Goal: Task Accomplishment & Management: Manage account settings

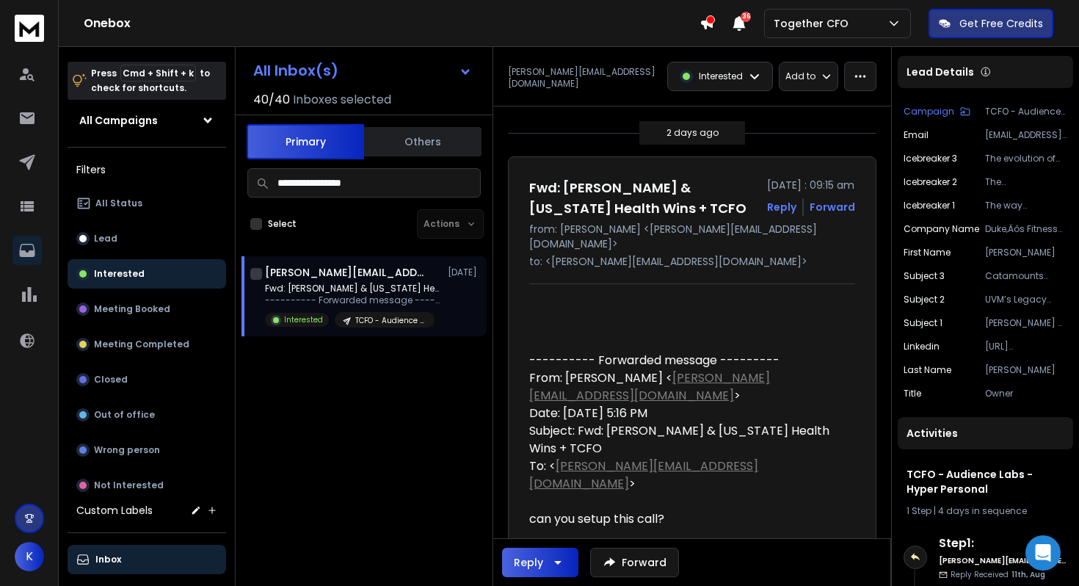
scroll to position [29, 0]
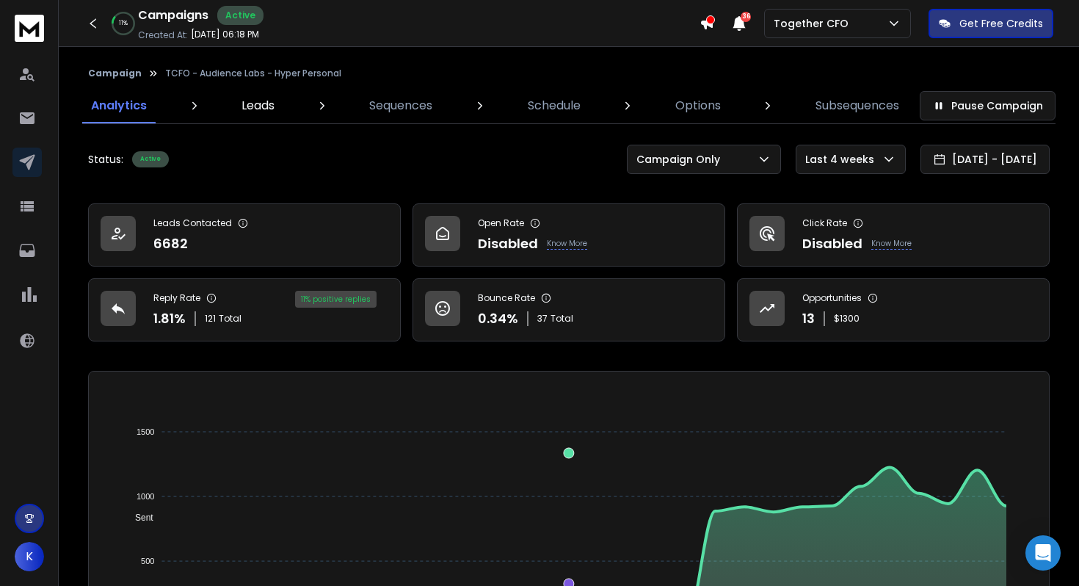
click at [246, 106] on p "Leads" at bounding box center [258, 106] width 33 height 18
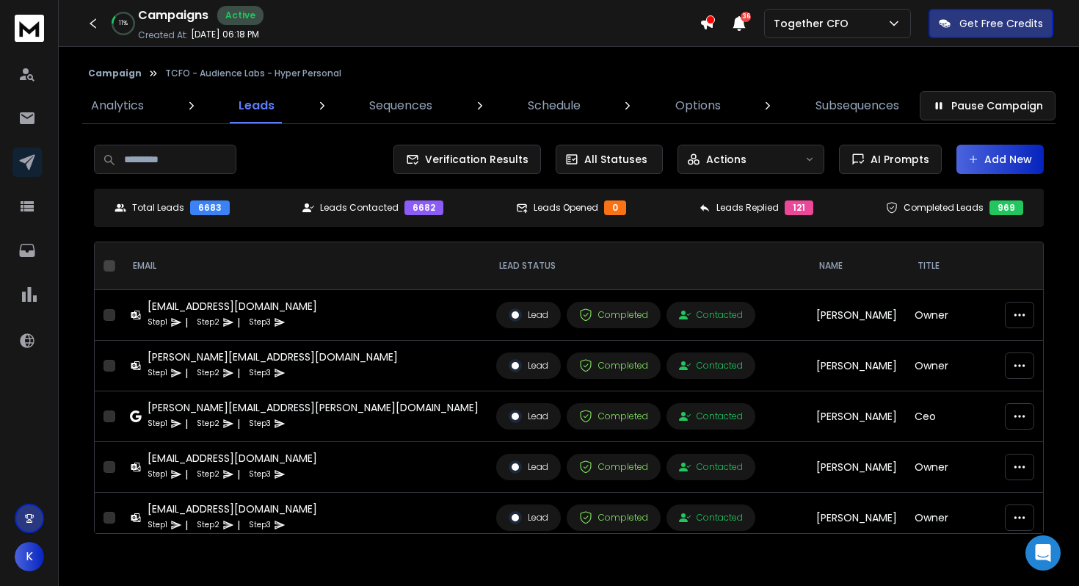
click at [1007, 159] on button "Add New" at bounding box center [1000, 159] width 87 height 29
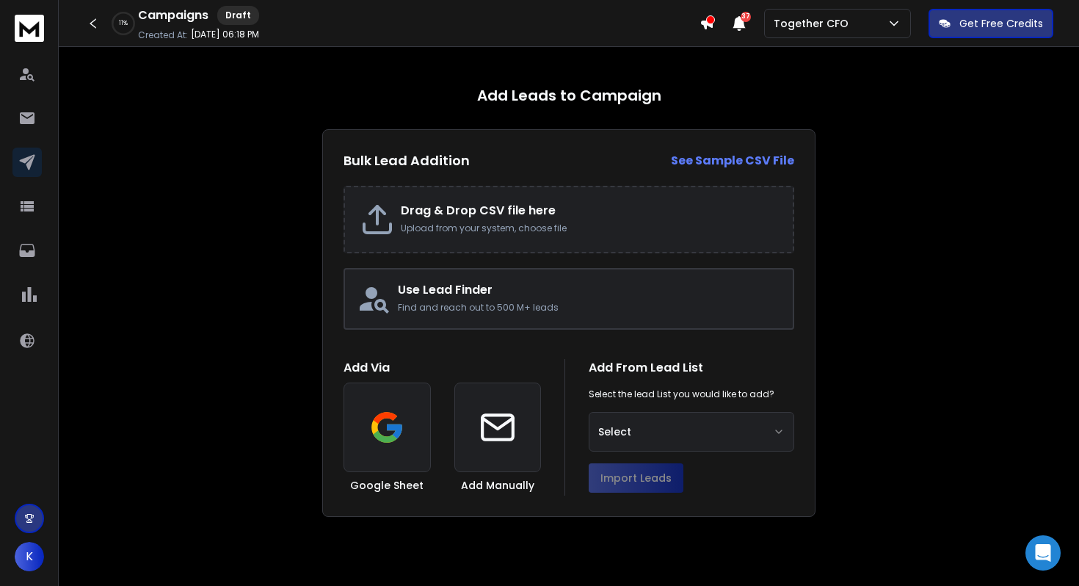
click at [618, 207] on h2 "Drag & Drop CSV file here" at bounding box center [589, 211] width 377 height 18
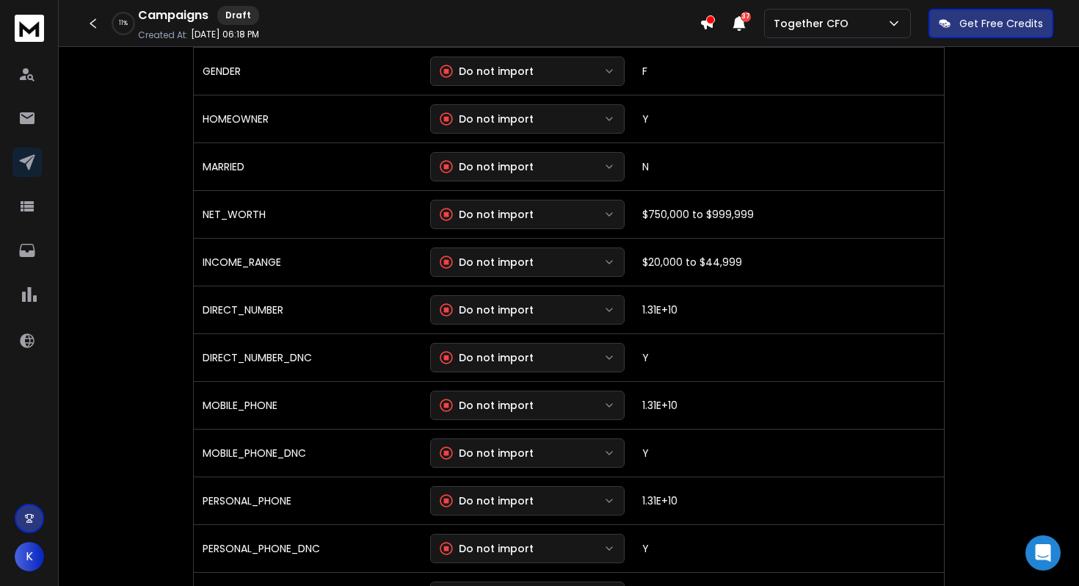
scroll to position [745, 0]
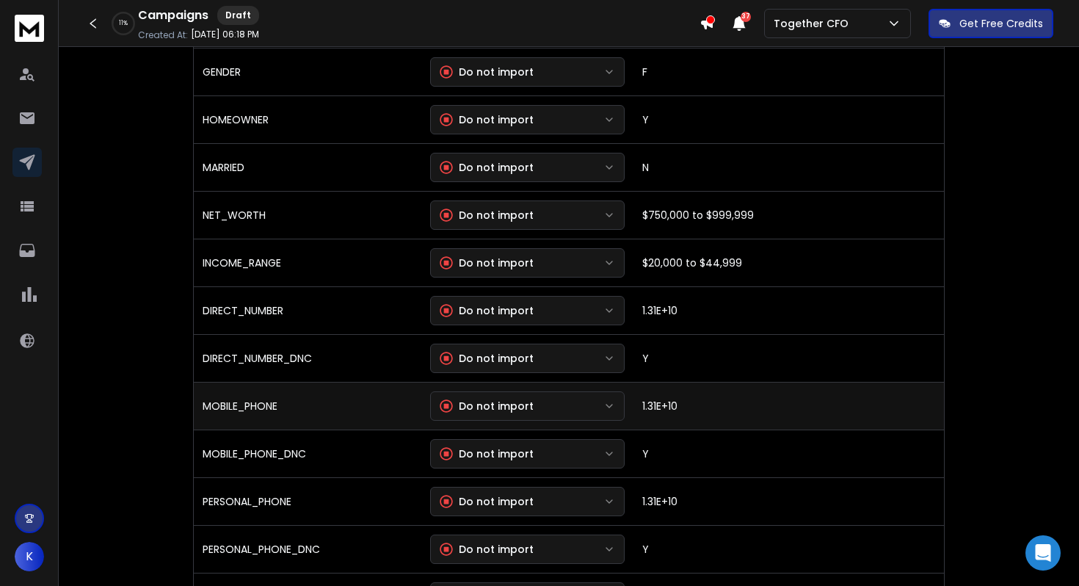
click at [489, 407] on div "Do not import" at bounding box center [487, 406] width 94 height 15
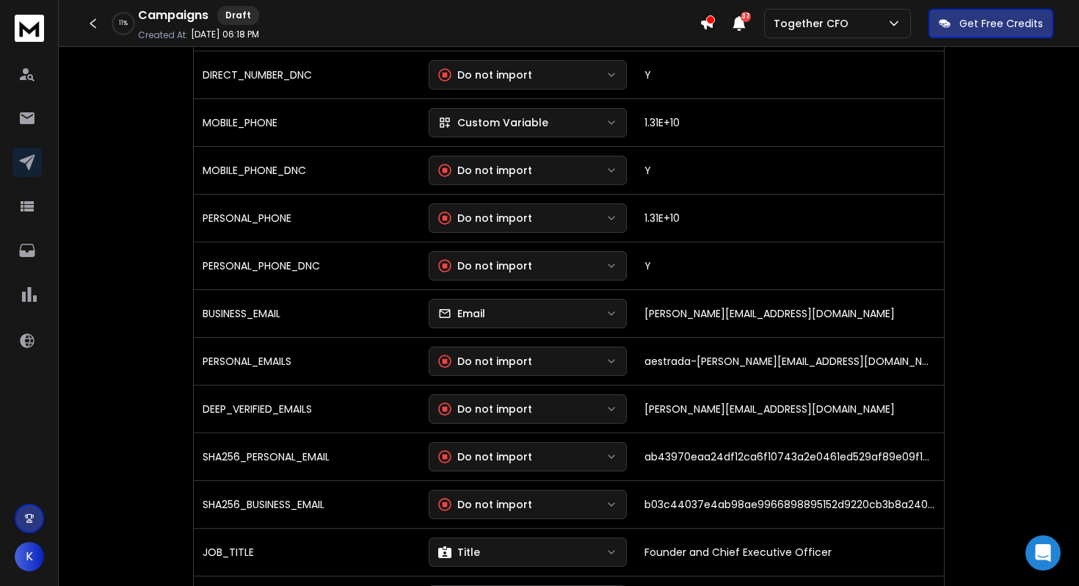
scroll to position [1029, 0]
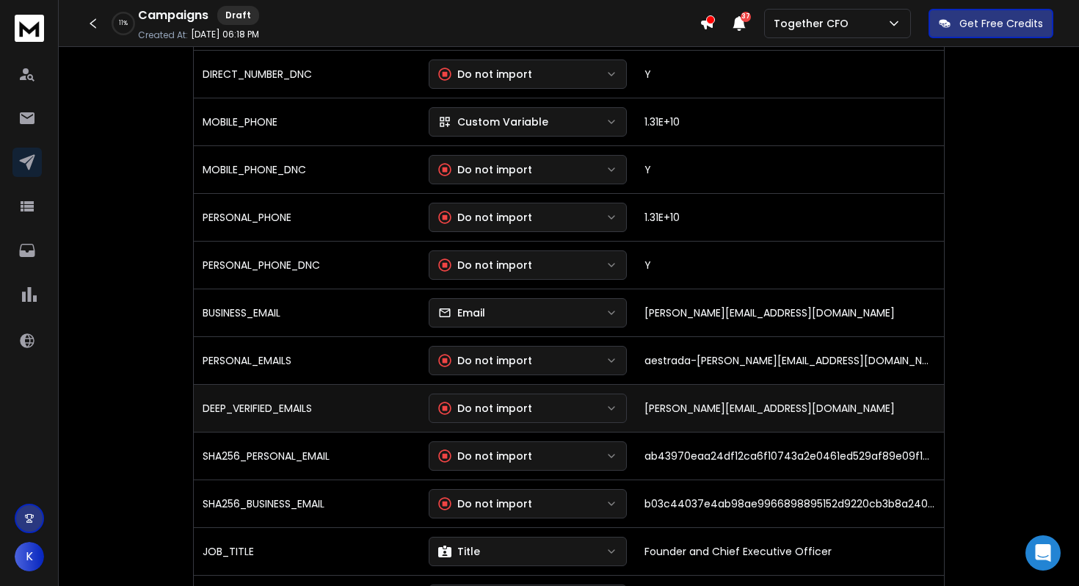
click at [509, 413] on div "Do not import" at bounding box center [485, 408] width 94 height 15
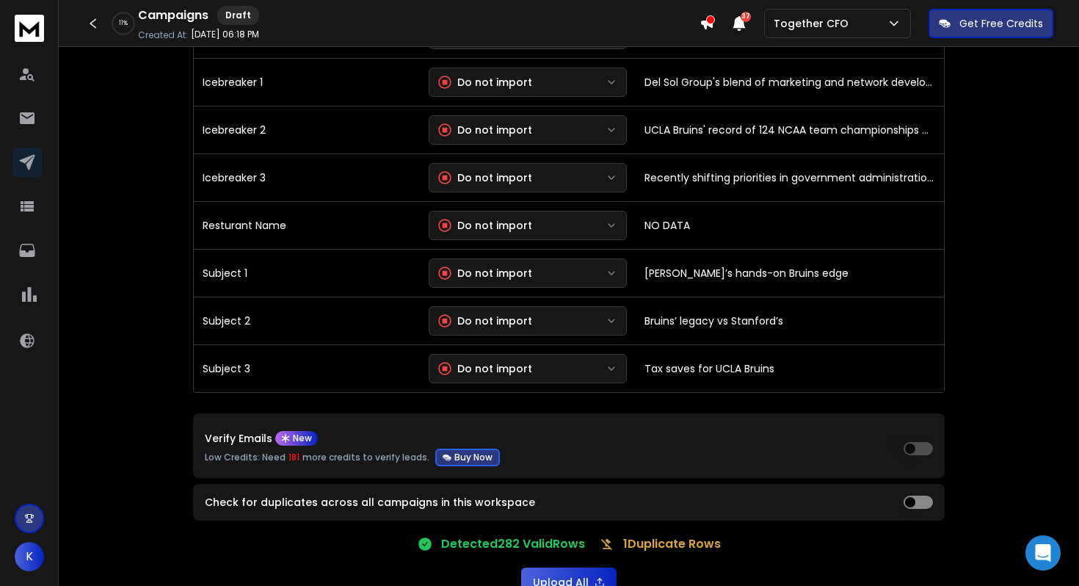
scroll to position [3870, 0]
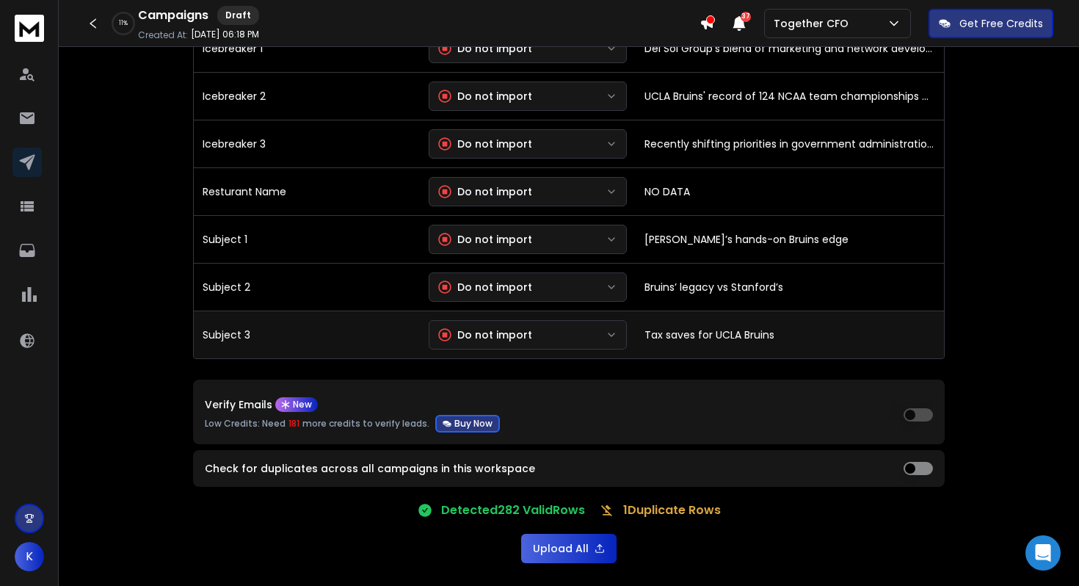
click at [505, 333] on div "Do not import" at bounding box center [485, 334] width 94 height 15
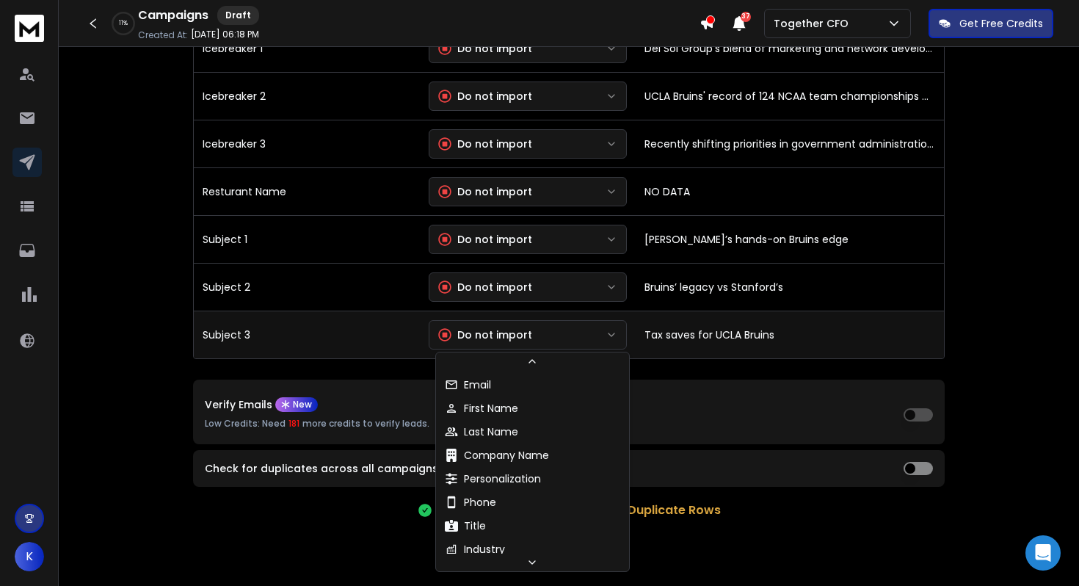
scroll to position [148, 0]
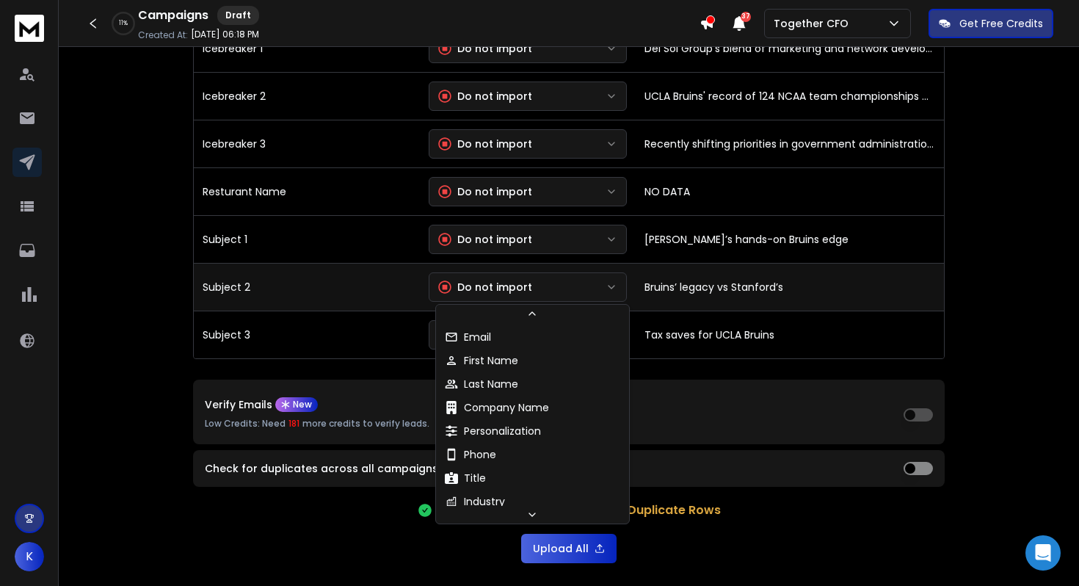
click at [502, 291] on div "Do not import" at bounding box center [485, 287] width 94 height 15
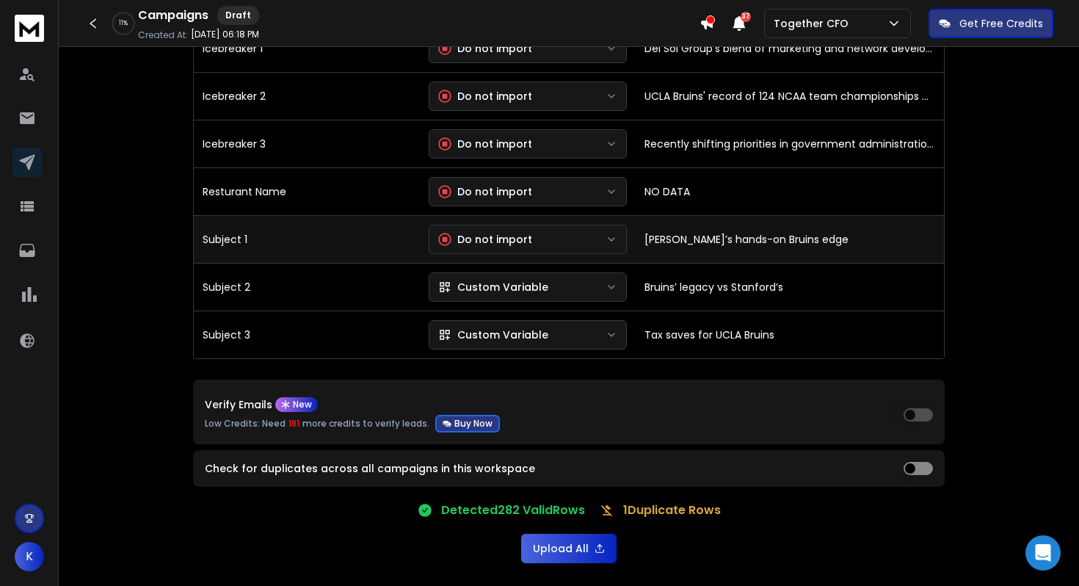
click at [487, 236] on div "Do not import" at bounding box center [485, 239] width 94 height 15
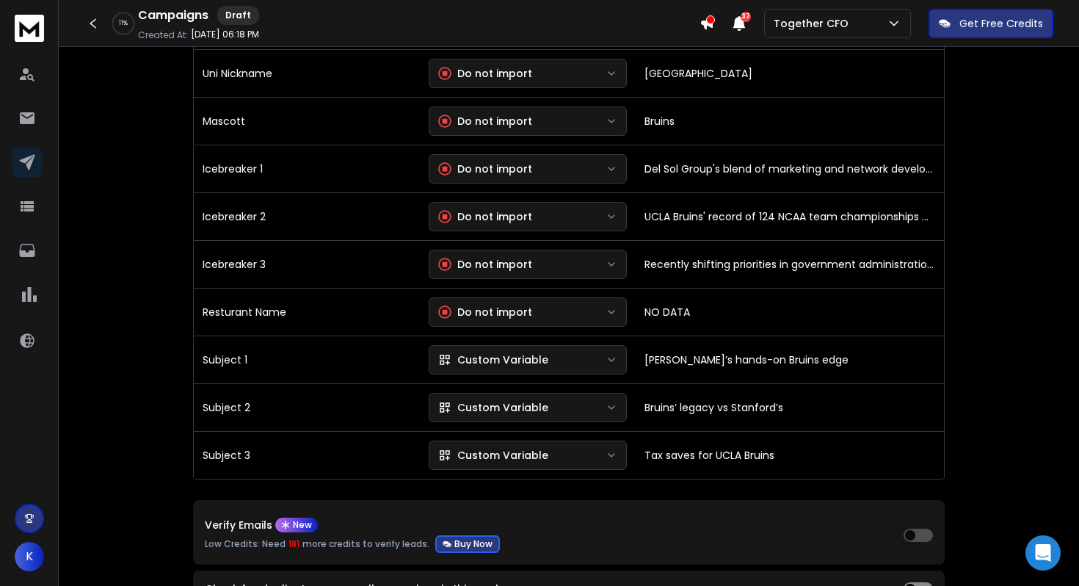
scroll to position [3627, 0]
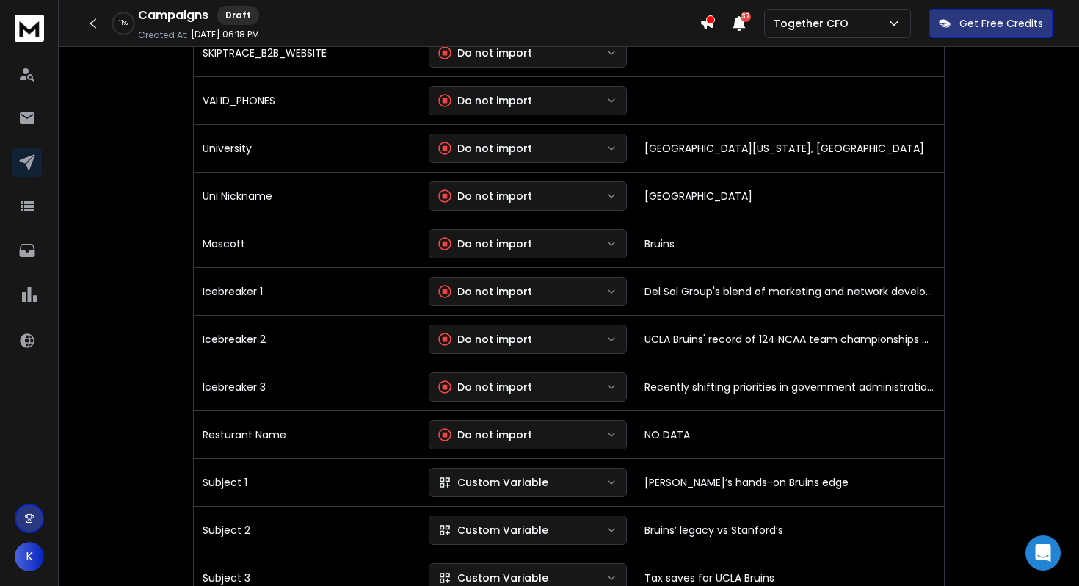
click at [514, 424] on button "Do not import" at bounding box center [528, 434] width 198 height 29
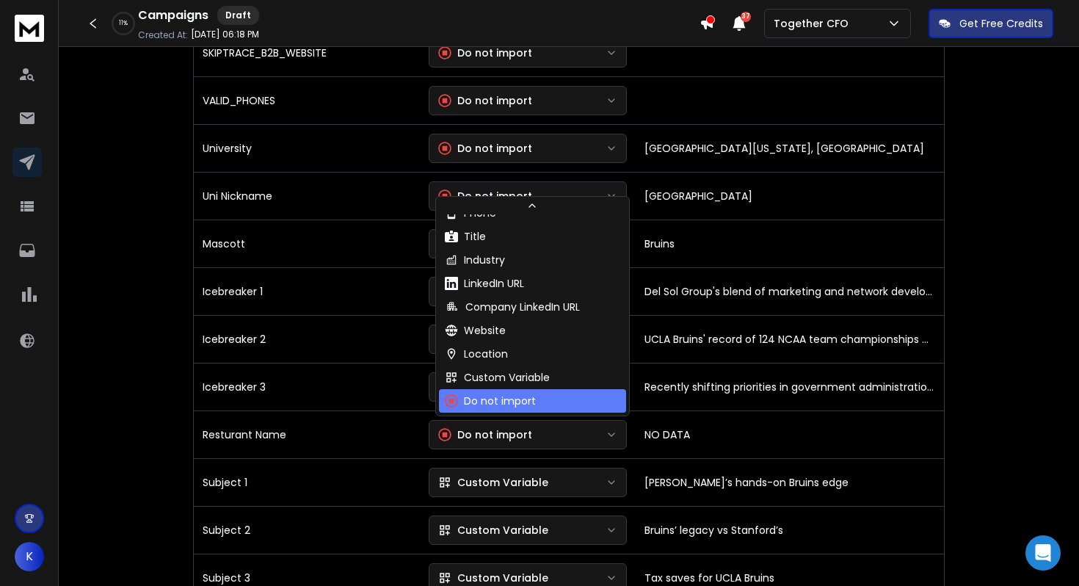
scroll to position [134, 0]
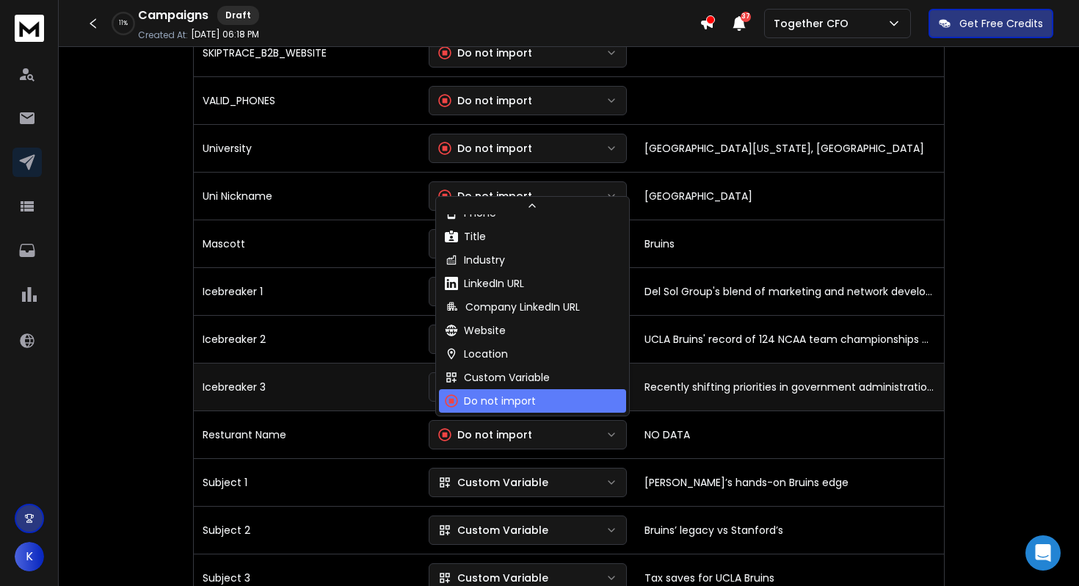
click at [365, 378] on td "Icebreaker 3" at bounding box center [307, 387] width 226 height 48
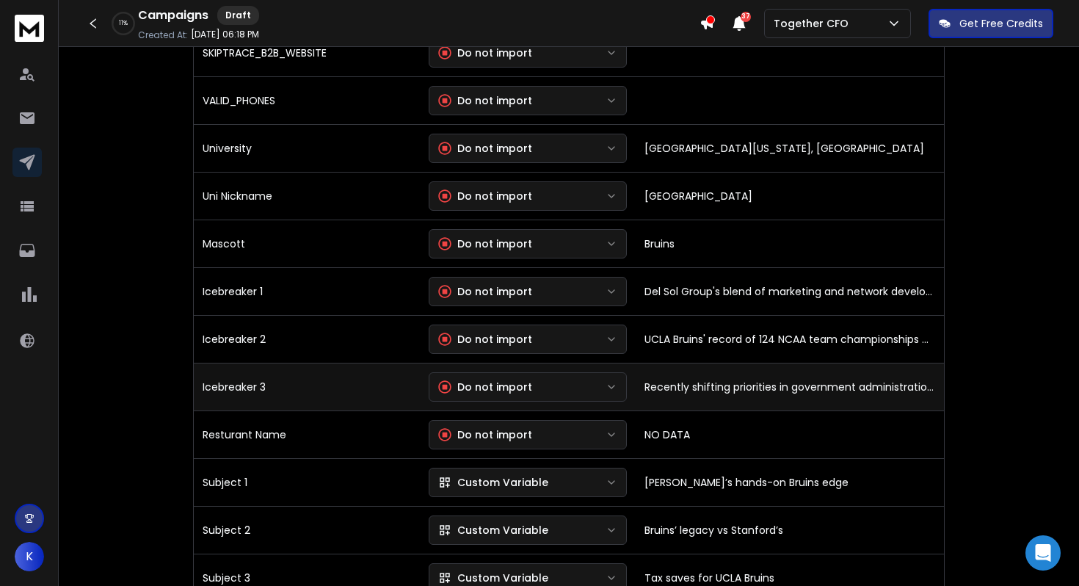
click at [475, 387] on div "Do not import" at bounding box center [485, 387] width 94 height 15
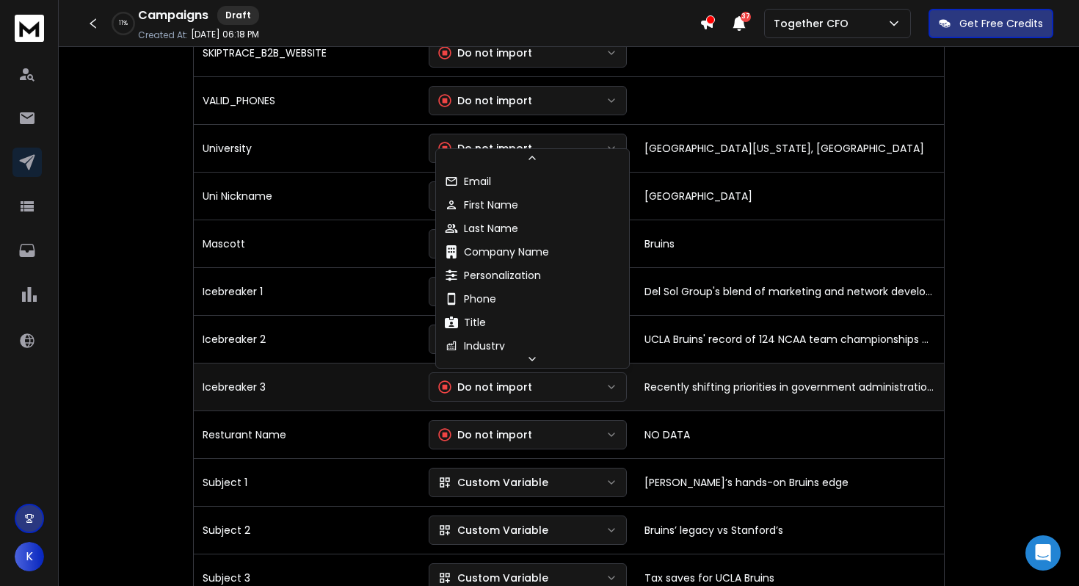
scroll to position [148, 0]
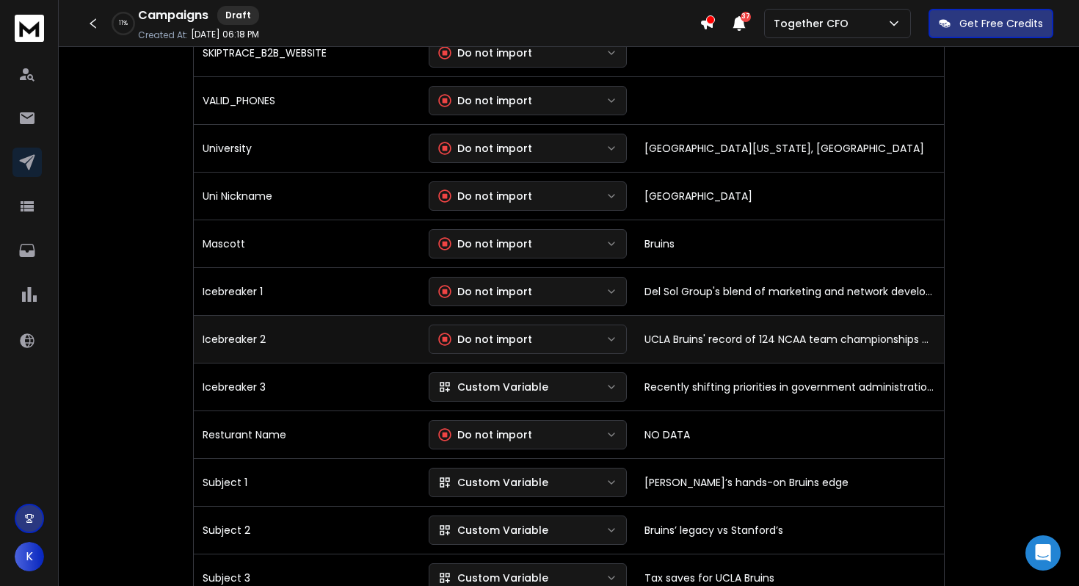
click at [488, 343] on div "Do not import" at bounding box center [485, 339] width 94 height 15
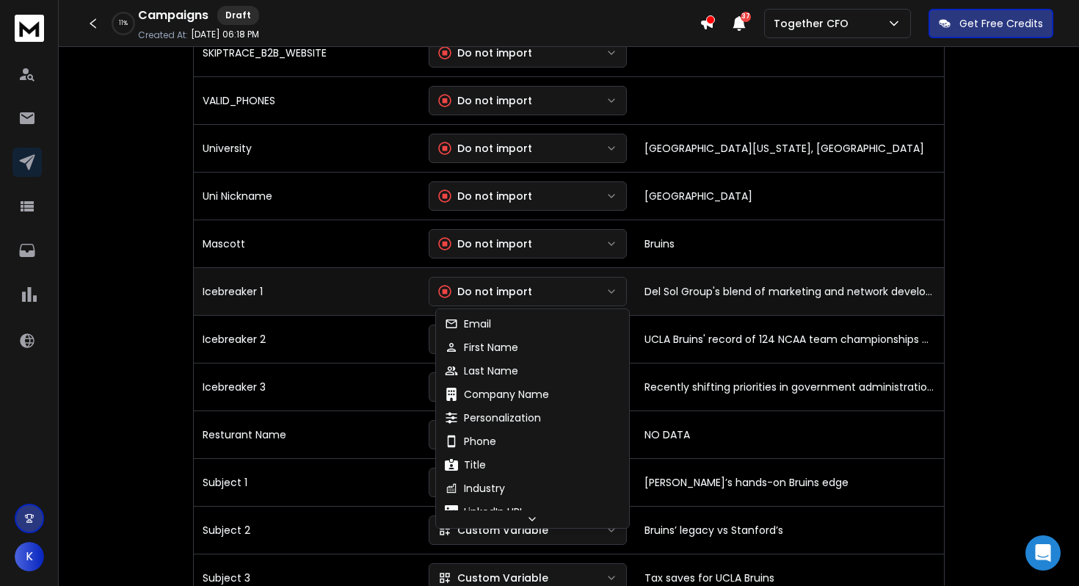
click at [499, 292] on div "Do not import" at bounding box center [485, 291] width 94 height 15
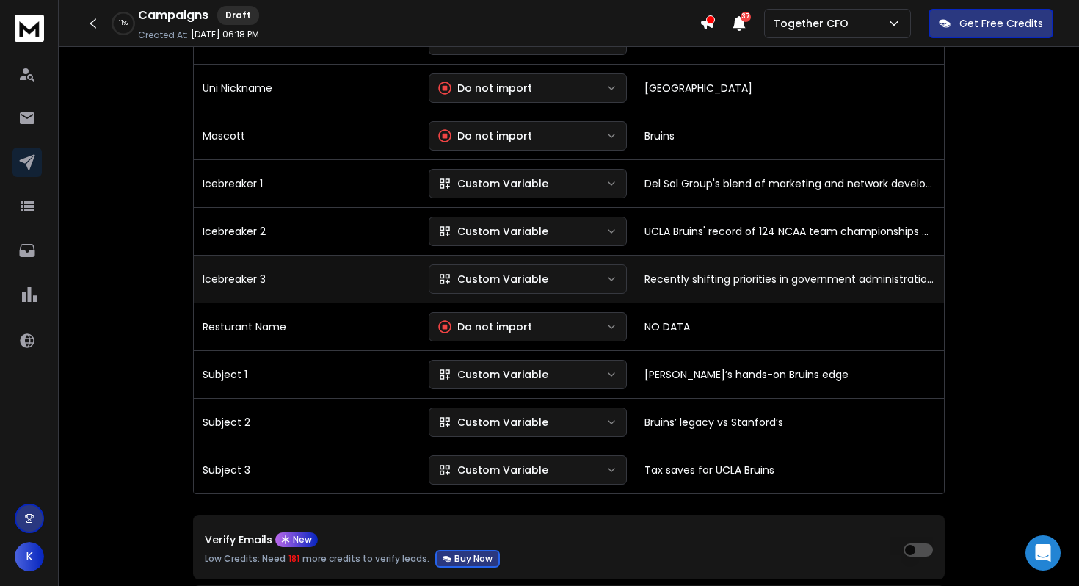
scroll to position [3870, 0]
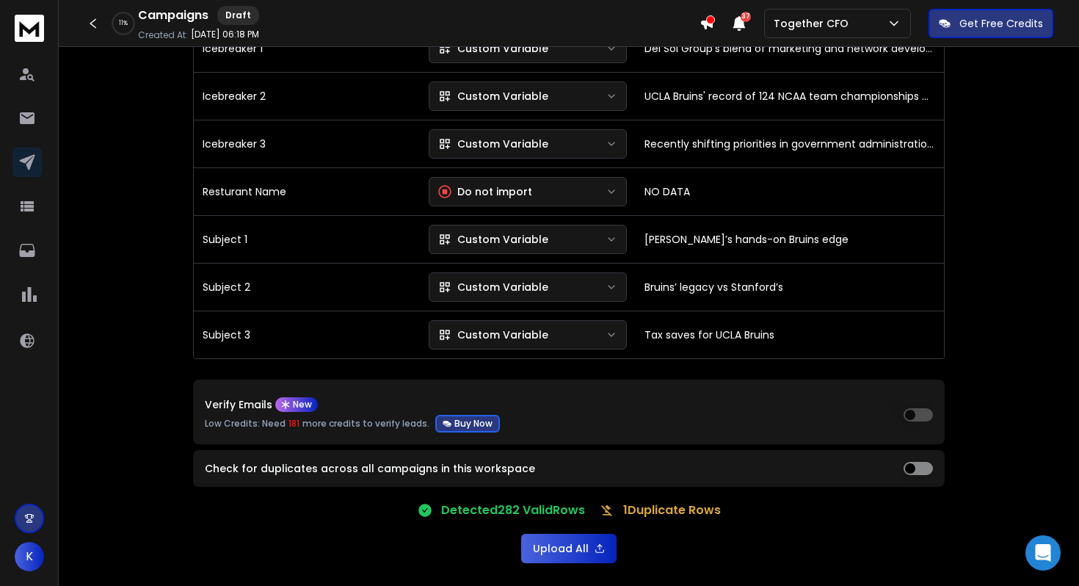
click at [927, 469] on button "Check for duplicates across all campaigns in this workspace" at bounding box center [918, 468] width 29 height 13
click at [557, 544] on button "Upload All" at bounding box center [568, 548] width 95 height 29
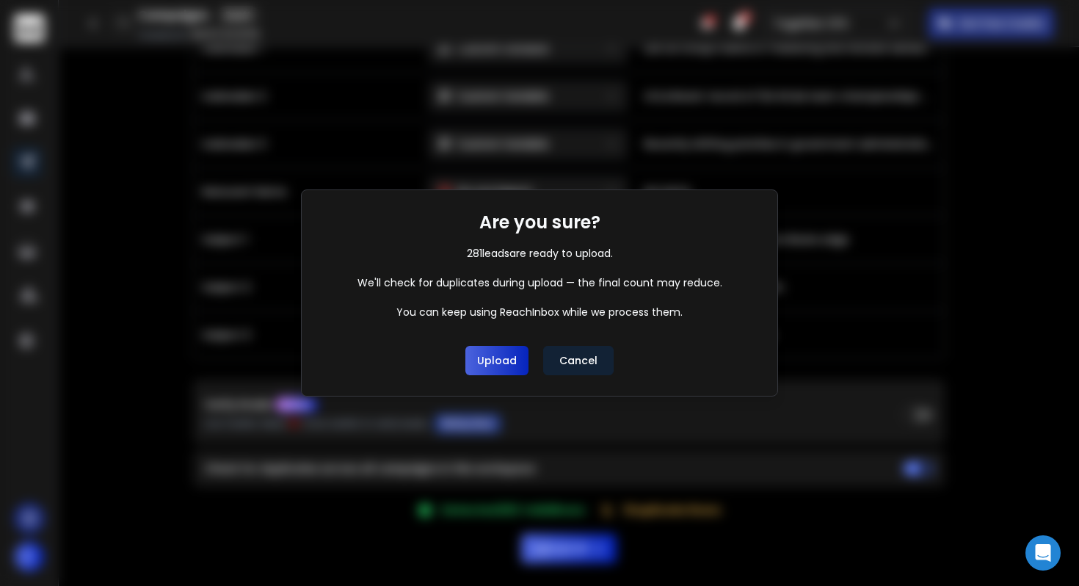
click at [491, 365] on button "Upload" at bounding box center [497, 360] width 63 height 29
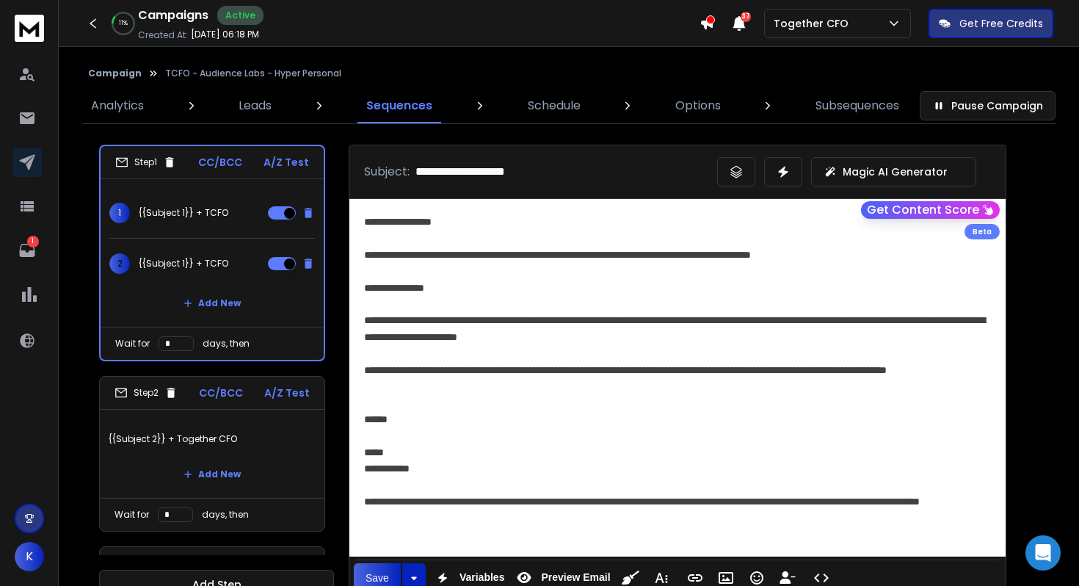
scroll to position [33, 0]
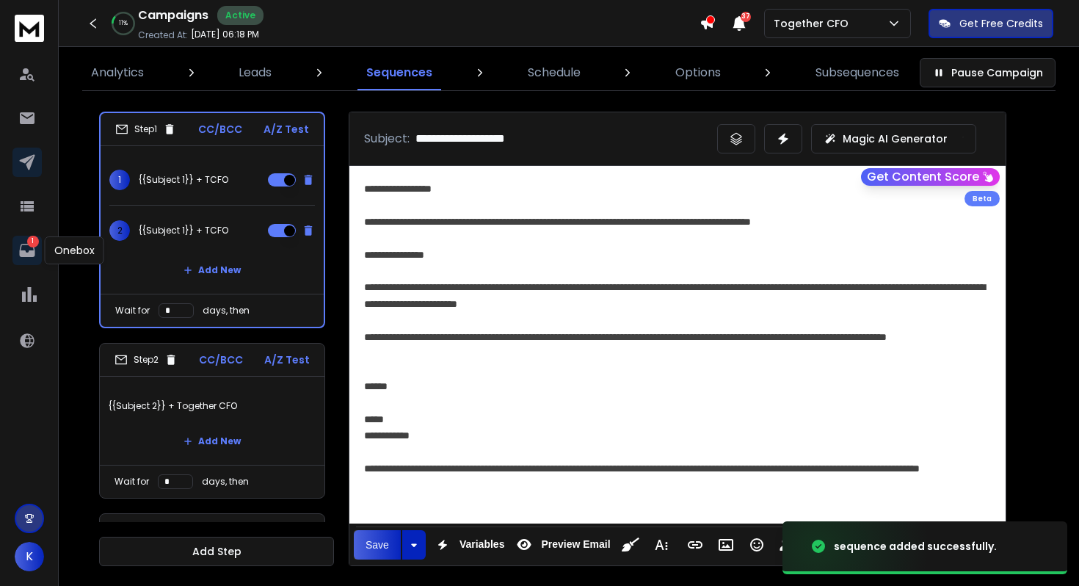
click at [30, 249] on icon at bounding box center [27, 251] width 18 height 18
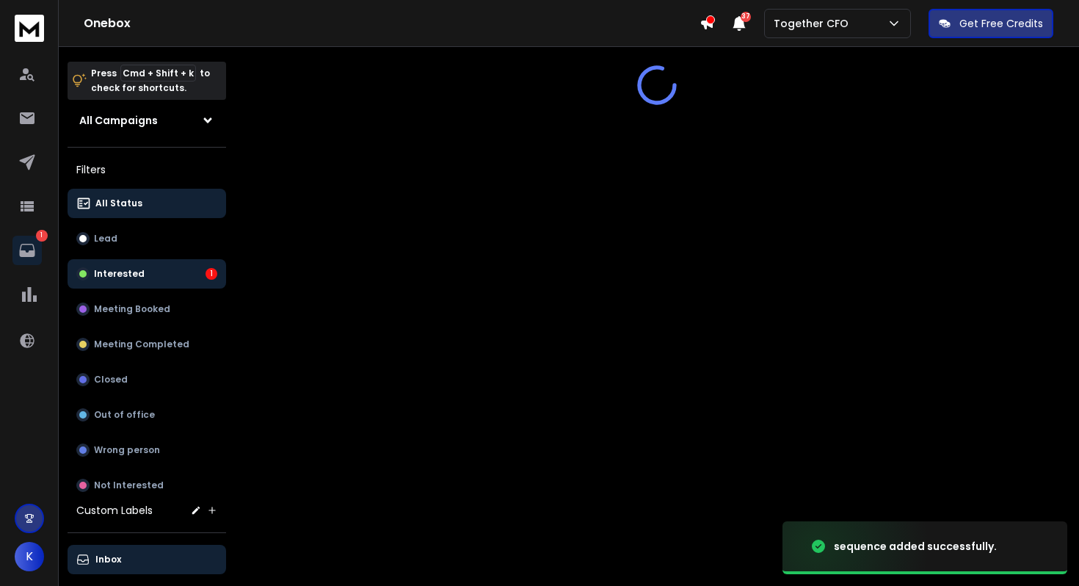
click at [145, 281] on button "Interested 1" at bounding box center [147, 273] width 159 height 29
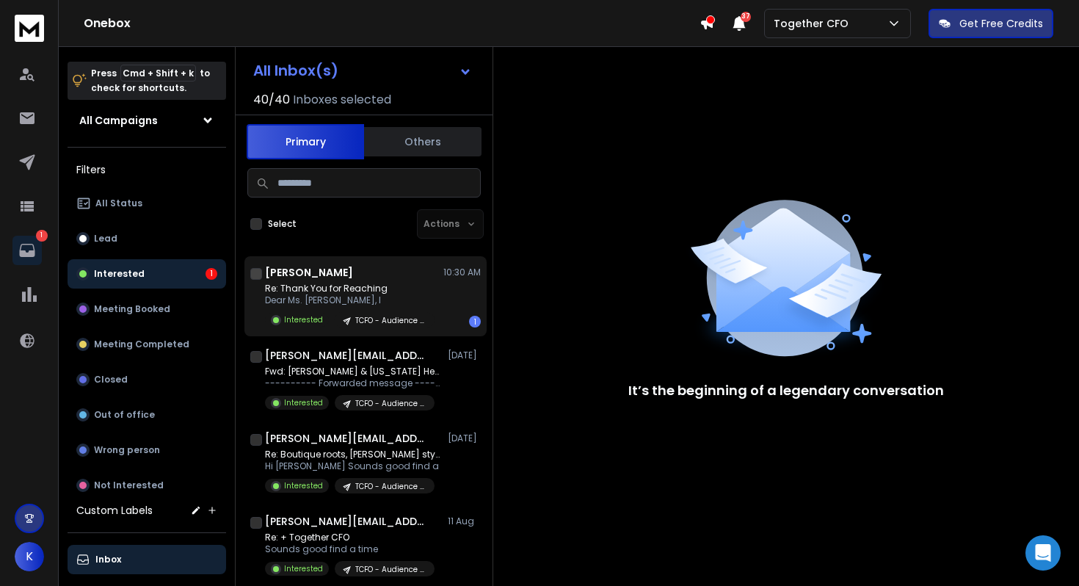
click at [334, 284] on p "Re: Thank You for Reaching" at bounding box center [350, 289] width 170 height 12
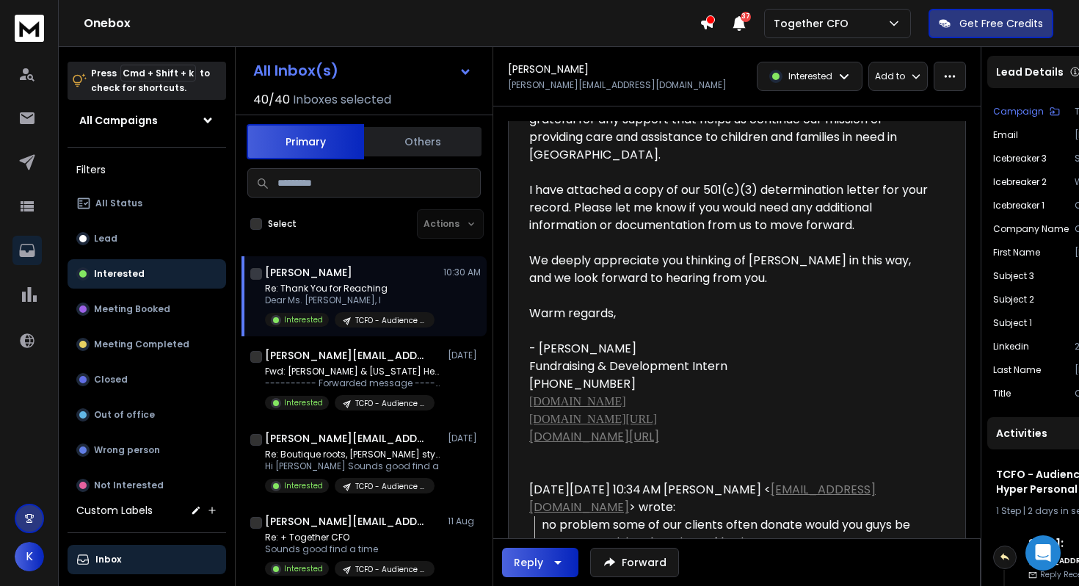
scroll to position [269, 0]
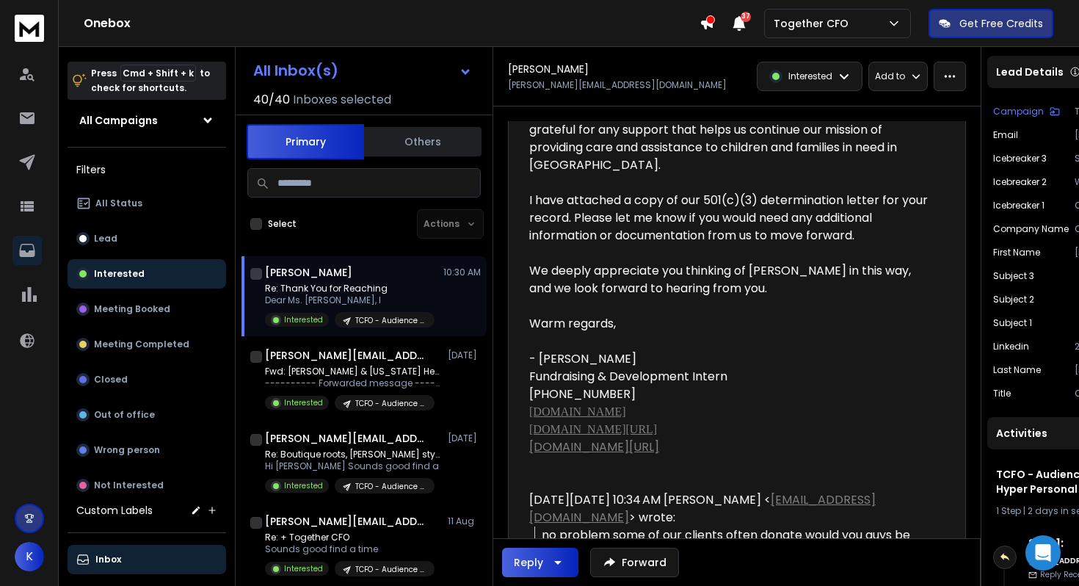
click at [514, 555] on div "Reply" at bounding box center [528, 562] width 29 height 15
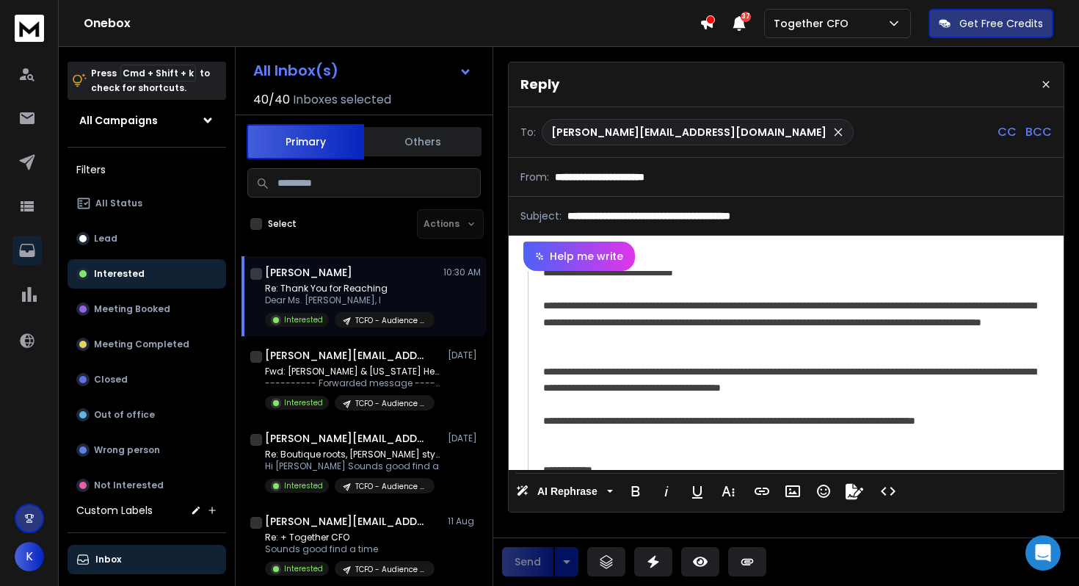
scroll to position [0, 0]
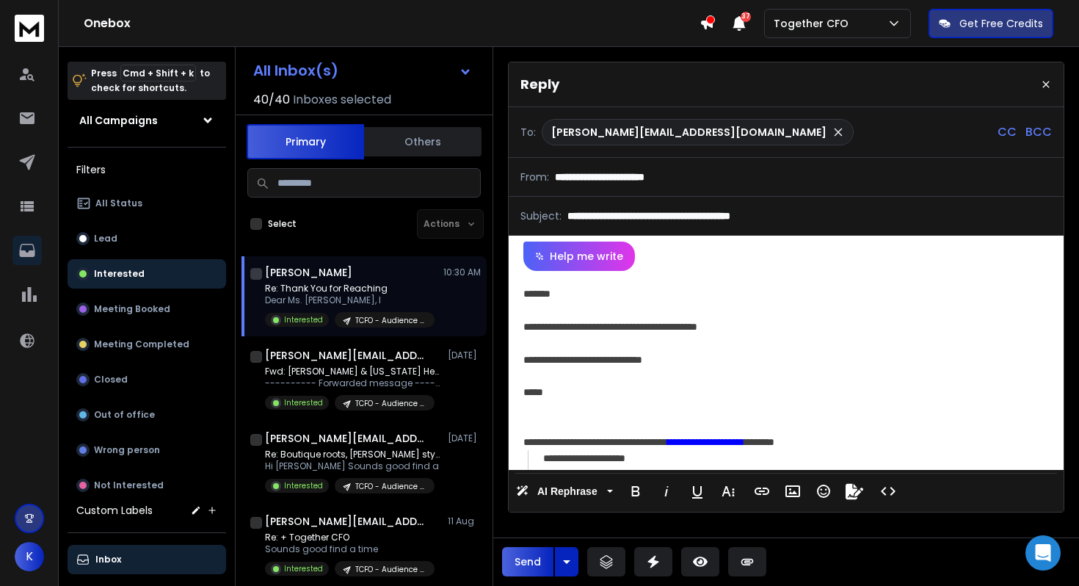
click at [614, 364] on div "**********" at bounding box center [784, 360] width 521 height 16
click at [664, 361] on div "**********" at bounding box center [784, 360] width 521 height 16
click at [698, 358] on div "**********" at bounding box center [784, 360] width 521 height 16
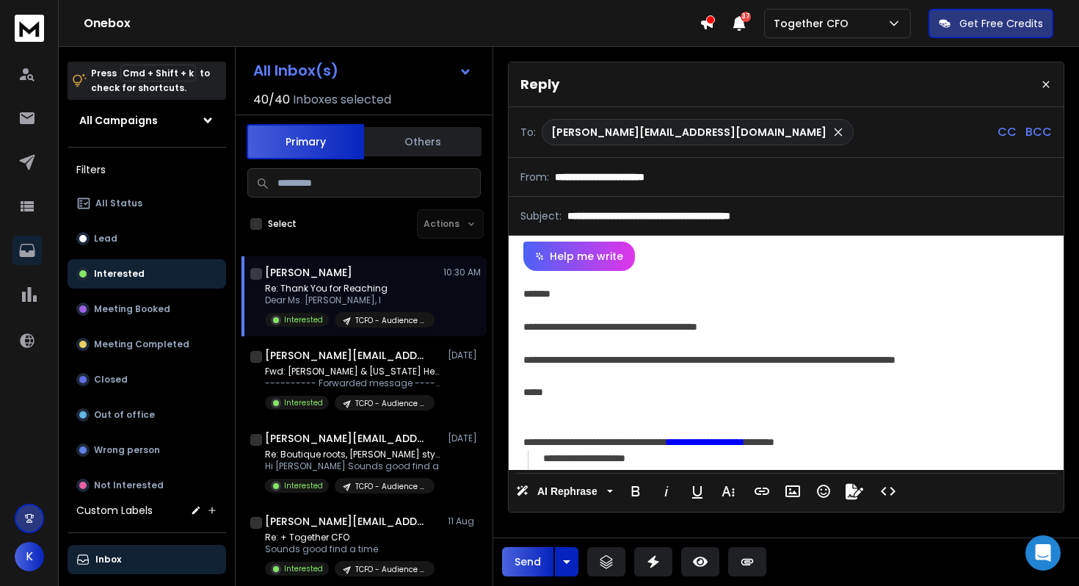
click at [526, 560] on button "Send" at bounding box center [527, 561] width 51 height 29
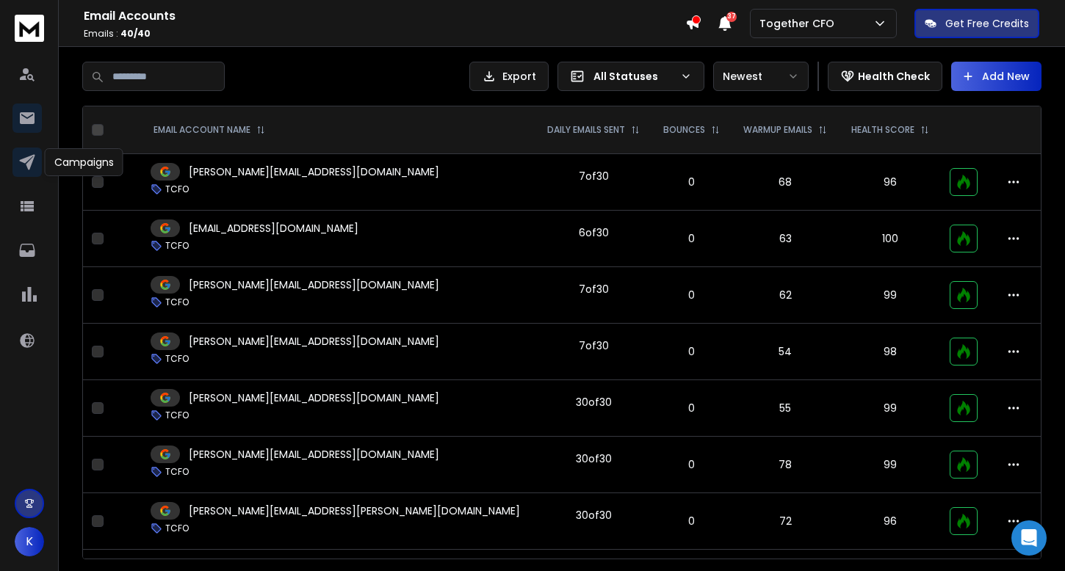
click at [26, 155] on icon at bounding box center [27, 162] width 18 height 18
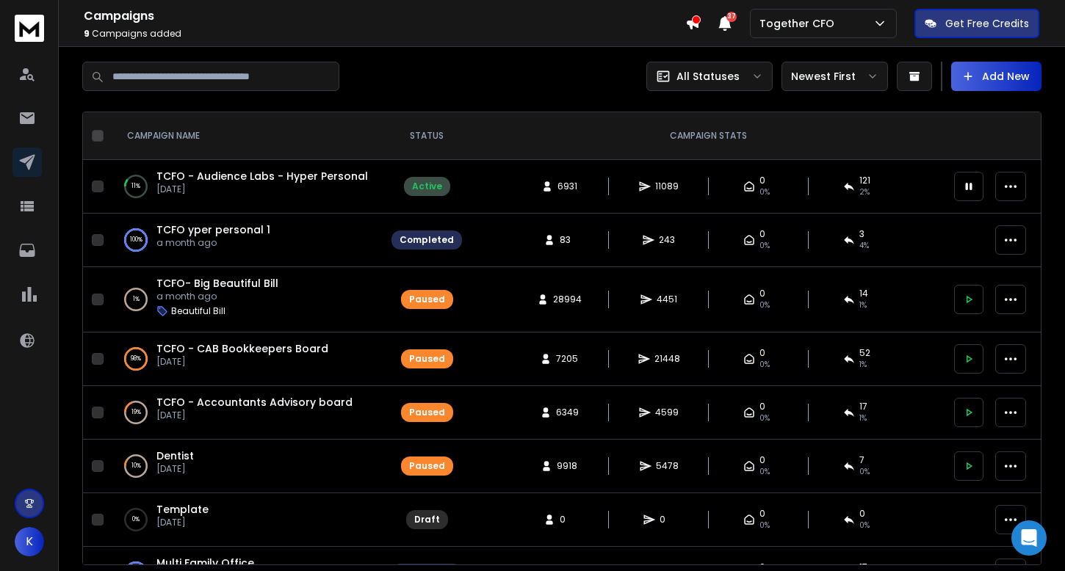
click at [322, 173] on span "TCFO - Audience Labs - Hyper Personal" at bounding box center [261, 176] width 211 height 15
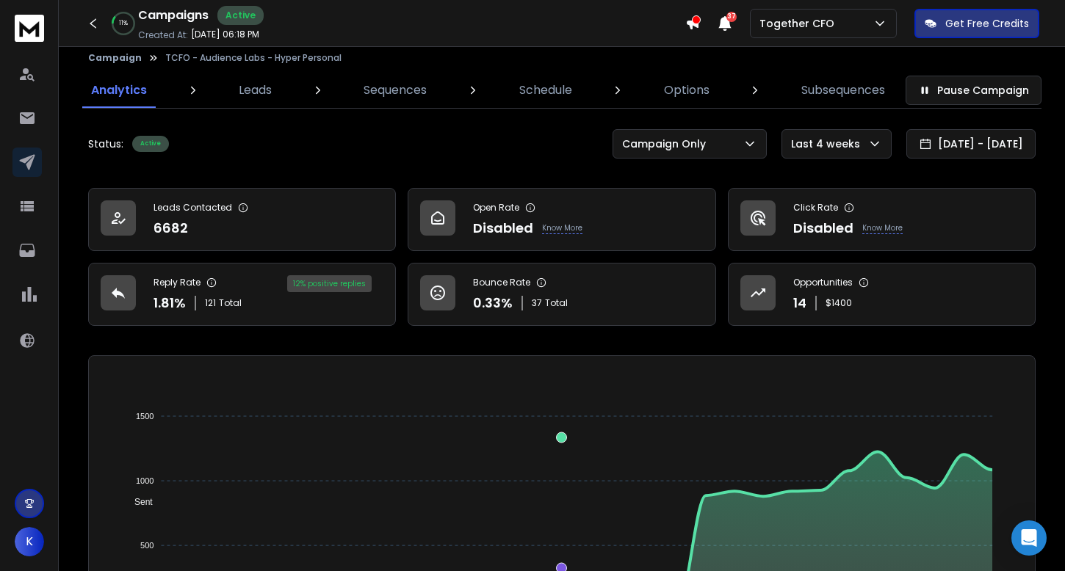
scroll to position [11, 0]
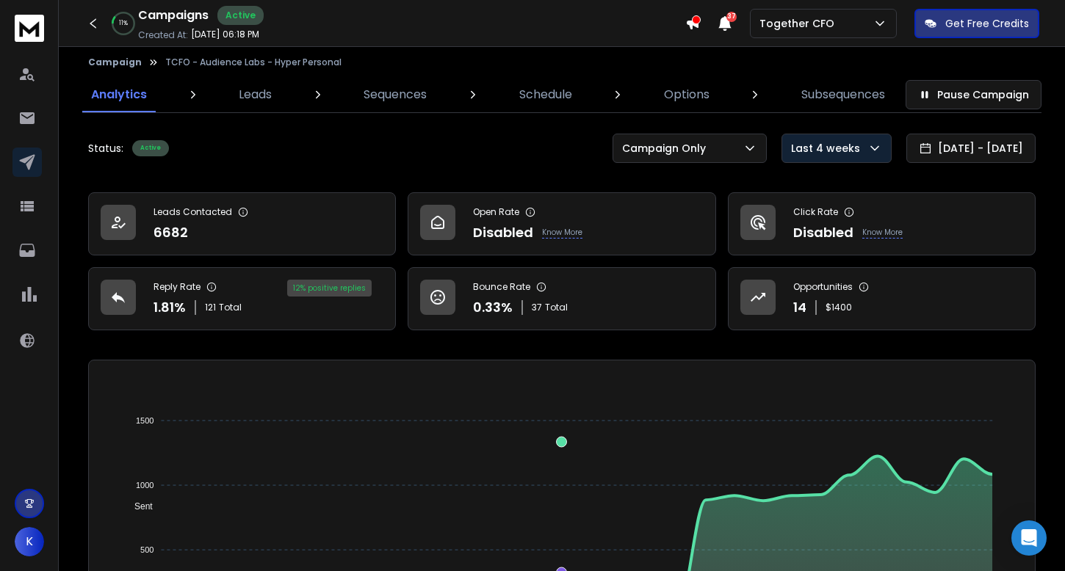
click at [791, 146] on p "Last 4 weeks" at bounding box center [828, 148] width 75 height 15
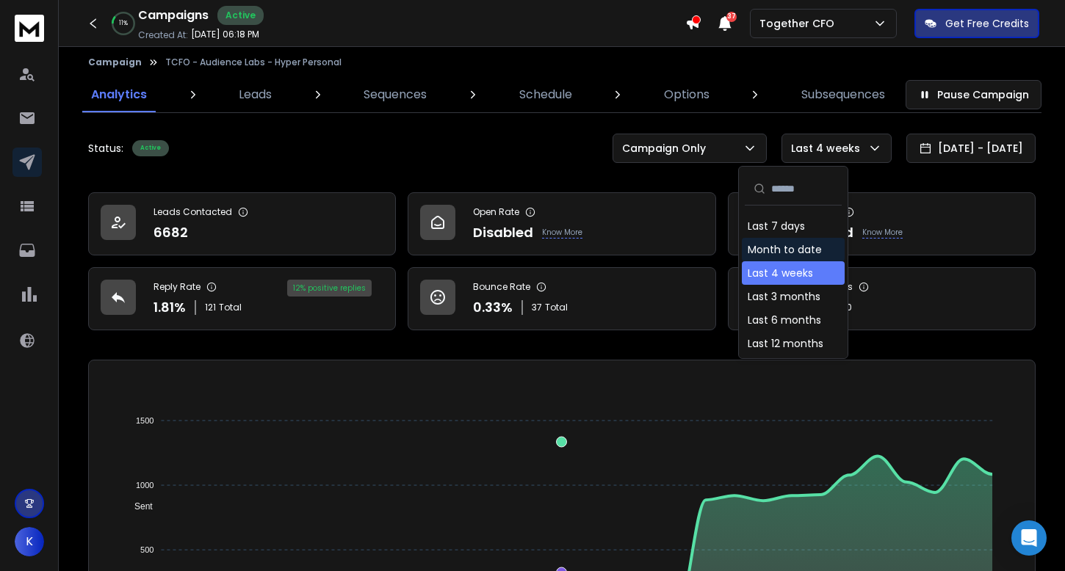
click at [770, 248] on div "Month to date" at bounding box center [785, 249] width 74 height 15
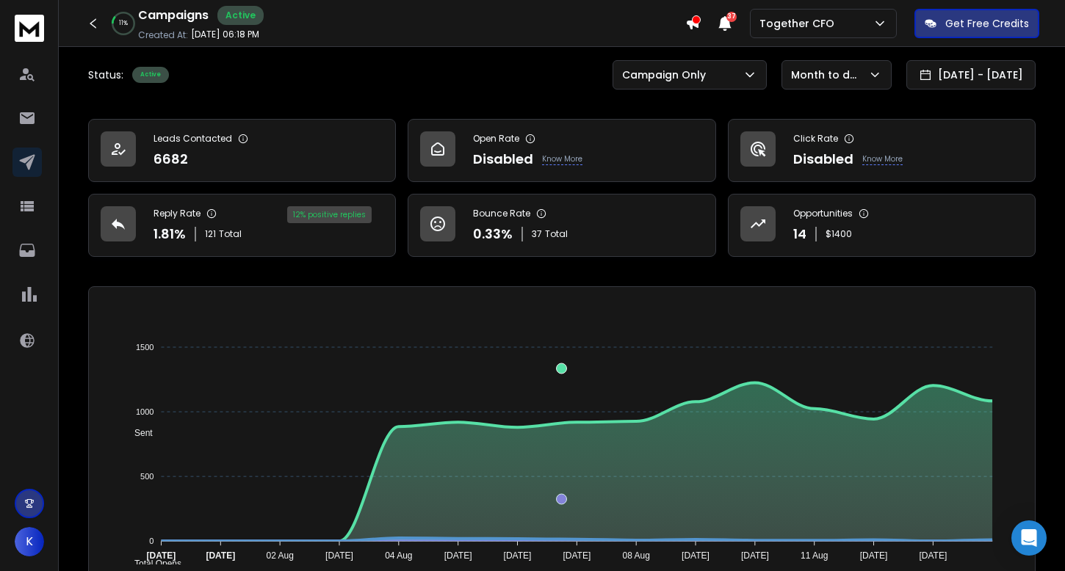
scroll to position [83, 0]
